Goal: Find specific page/section: Find specific page/section

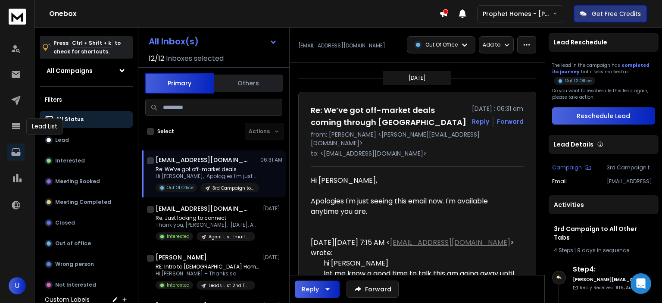
click at [13, 127] on icon at bounding box center [16, 126] width 10 height 10
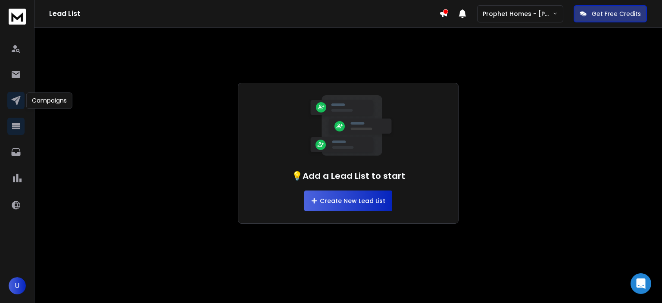
click at [16, 100] on icon at bounding box center [16, 100] width 10 height 10
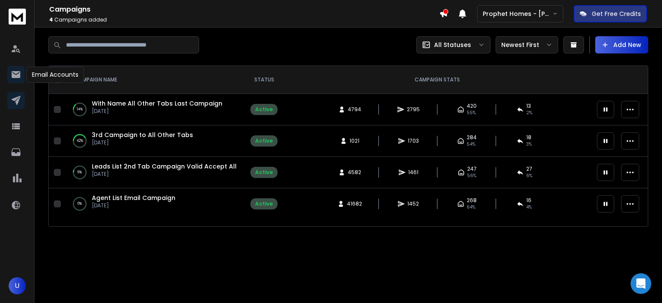
click at [11, 79] on icon at bounding box center [16, 74] width 10 height 10
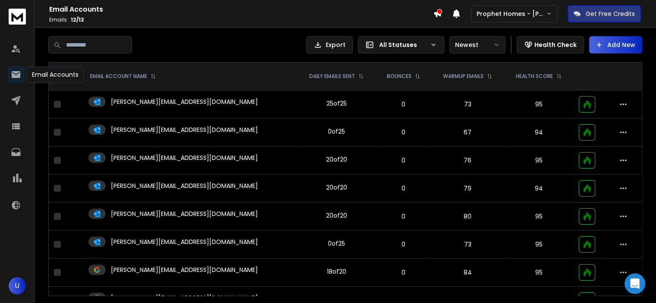
click at [197, 214] on p "[PERSON_NAME][EMAIL_ADDRESS][DOMAIN_NAME]" at bounding box center [184, 214] width 147 height 9
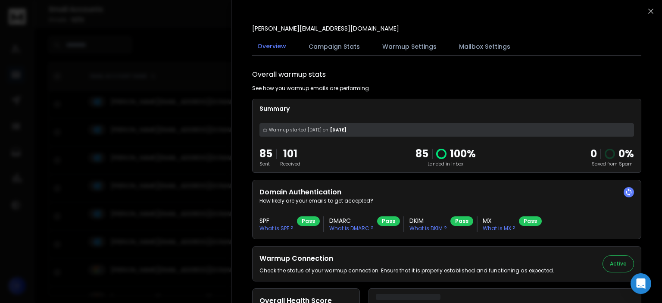
click at [472, 86] on div "Overall warmup stats See how you warmup emails are performing" at bounding box center [446, 80] width 389 height 22
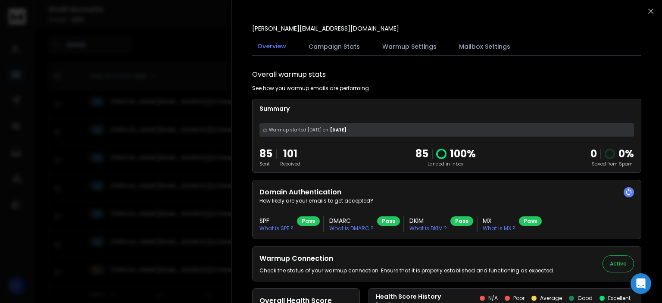
click at [472, 86] on div "Overall warmup stats See how you warmup emails are performing" at bounding box center [446, 80] width 389 height 22
click at [470, 86] on div "Overall warmup stats See how you warmup emails are performing" at bounding box center [446, 80] width 389 height 22
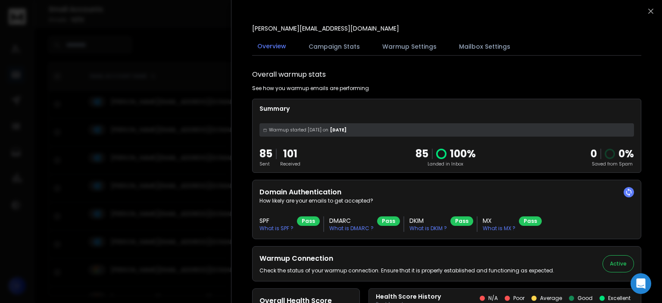
click at [470, 86] on div "Overall warmup stats See how you warmup emails are performing" at bounding box center [446, 80] width 389 height 22
click at [478, 80] on div "Overall warmup stats See how you warmup emails are performing" at bounding box center [446, 80] width 389 height 22
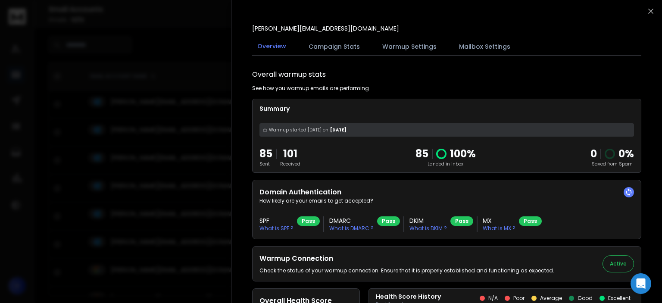
click at [478, 80] on div "Overall warmup stats See how you warmup emails are performing" at bounding box center [446, 80] width 389 height 22
click at [164, 276] on div at bounding box center [331, 151] width 662 height 303
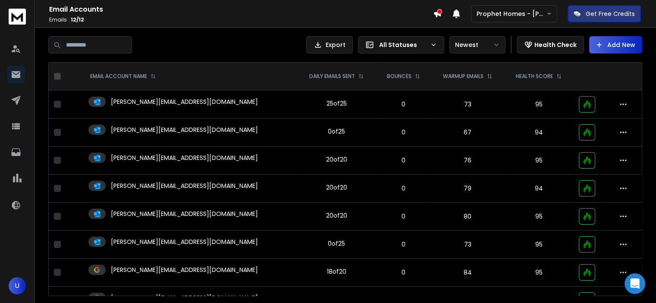
click at [254, 43] on div at bounding box center [174, 44] width 253 height 17
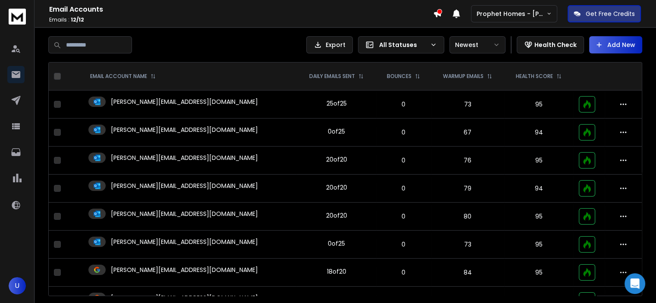
scroll to position [2, 0]
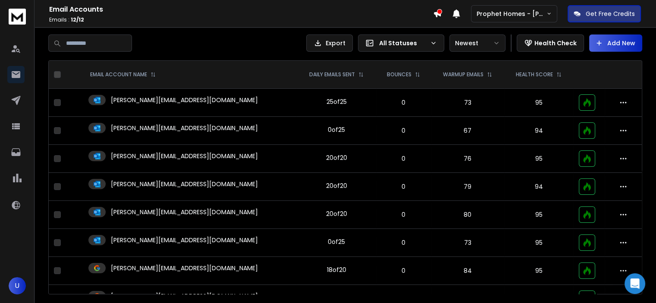
click at [273, 43] on div at bounding box center [174, 42] width 253 height 17
click at [274, 43] on div at bounding box center [174, 42] width 253 height 17
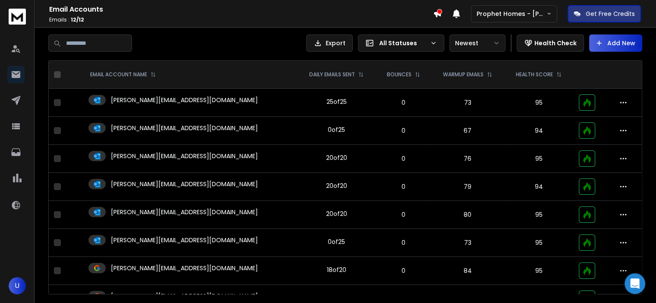
click at [274, 43] on div at bounding box center [174, 42] width 253 height 17
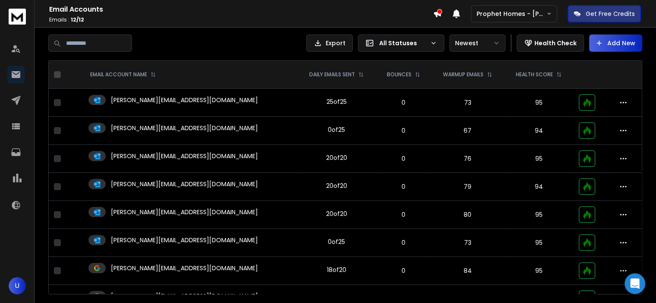
click at [274, 43] on div at bounding box center [174, 42] width 253 height 17
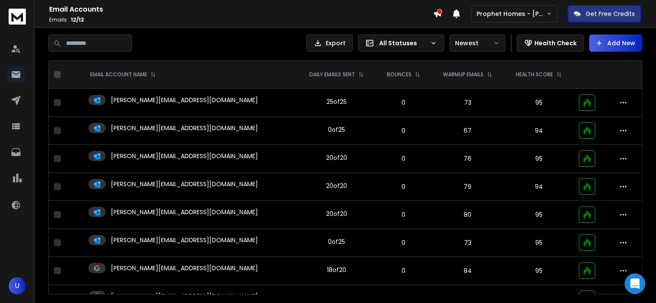
click at [274, 43] on div at bounding box center [174, 42] width 253 height 17
